Goal: Navigation & Orientation: Find specific page/section

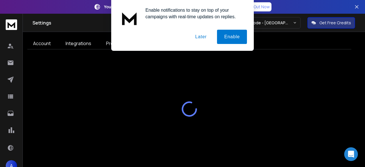
click at [205, 41] on button "Later" at bounding box center [201, 37] width 26 height 14
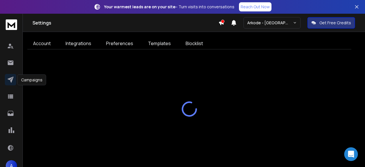
click at [13, 84] on link at bounding box center [10, 79] width 11 height 11
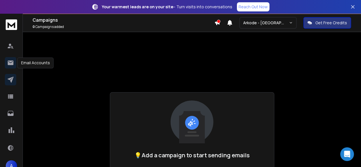
click at [6, 61] on link at bounding box center [10, 62] width 11 height 11
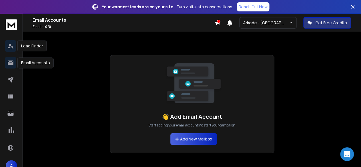
click at [15, 45] on link at bounding box center [10, 45] width 11 height 11
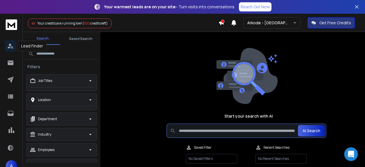
click at [7, 87] on div at bounding box center [11, 80] width 13 height 13
click at [10, 83] on link at bounding box center [10, 79] width 11 height 11
